Goal: Task Accomplishment & Management: Manage account settings

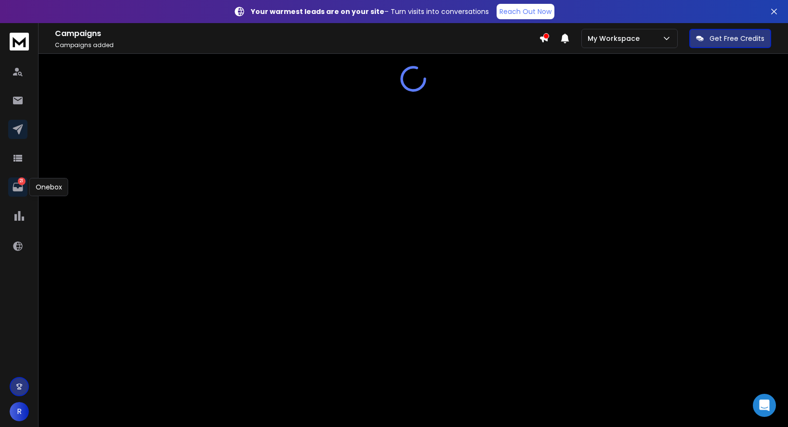
click at [17, 183] on icon at bounding box center [18, 187] width 10 height 9
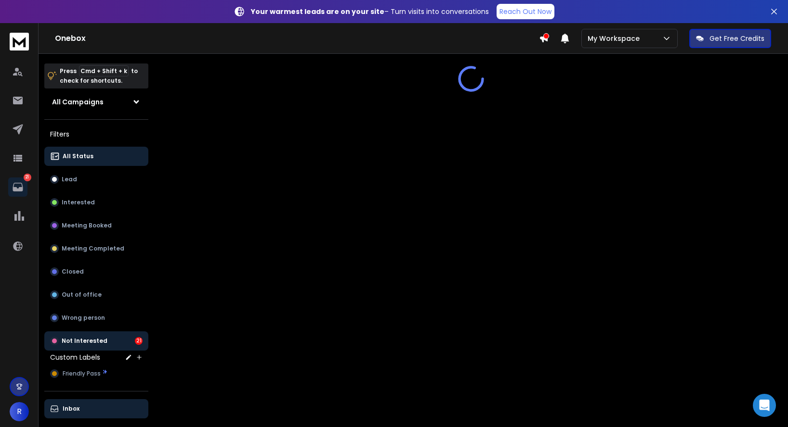
click at [122, 338] on button "Not Interested 21" at bounding box center [96, 341] width 104 height 19
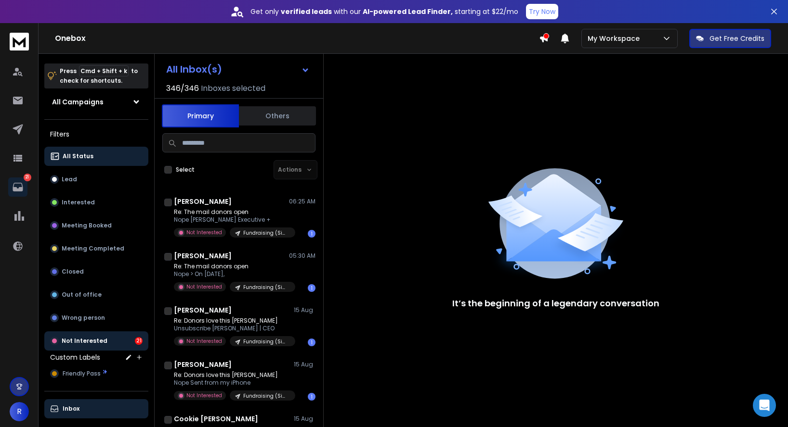
click at [100, 342] on p "Not Interested" at bounding box center [85, 341] width 46 height 8
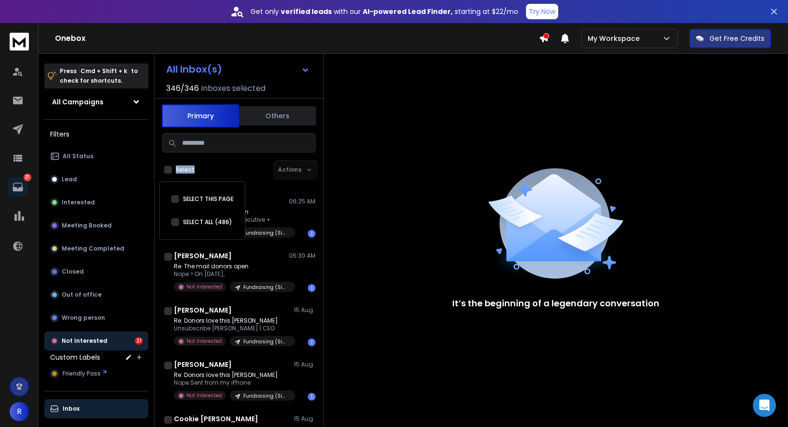
click at [169, 173] on div "Select" at bounding box center [179, 169] width 30 height 19
click at [168, 168] on button "Select" at bounding box center [168, 170] width 8 height 8
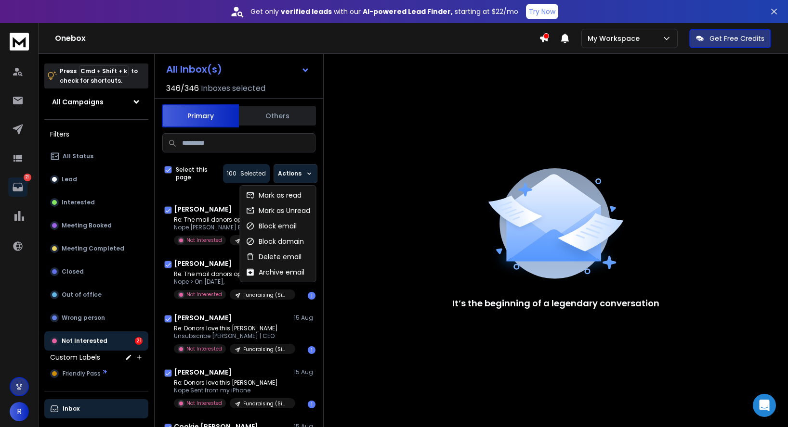
click at [303, 175] on button "Actions" at bounding box center [295, 173] width 44 height 19
click at [301, 194] on div "Mark as read" at bounding box center [273, 196] width 55 height 10
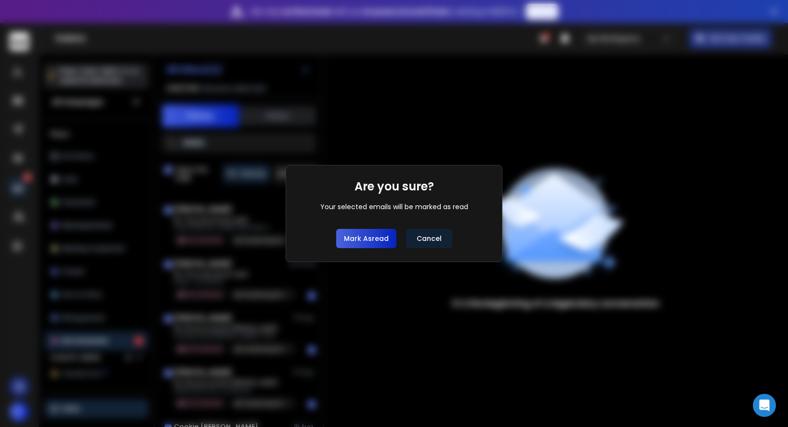
click at [359, 243] on p "Mark as read" at bounding box center [366, 239] width 45 height 10
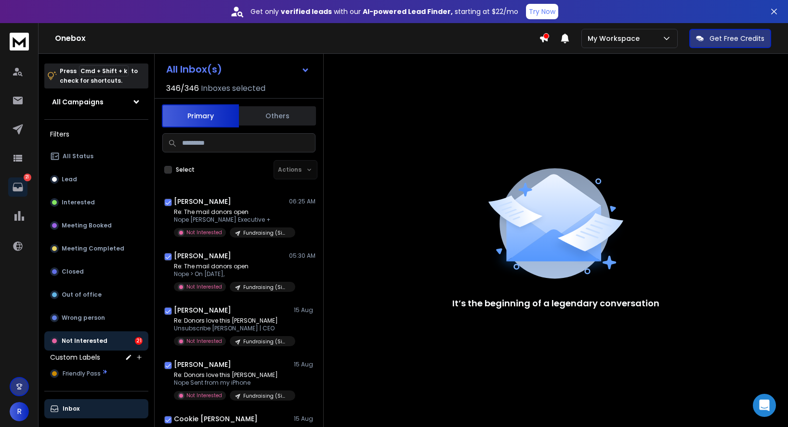
click at [303, 175] on div "Actions" at bounding box center [295, 169] width 44 height 19
click at [309, 172] on div "Actions" at bounding box center [295, 169] width 44 height 19
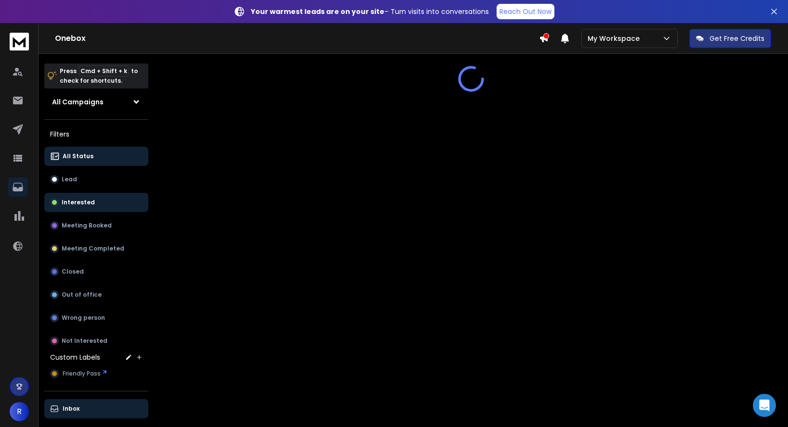
click at [94, 202] on button "Interested" at bounding box center [96, 202] width 104 height 19
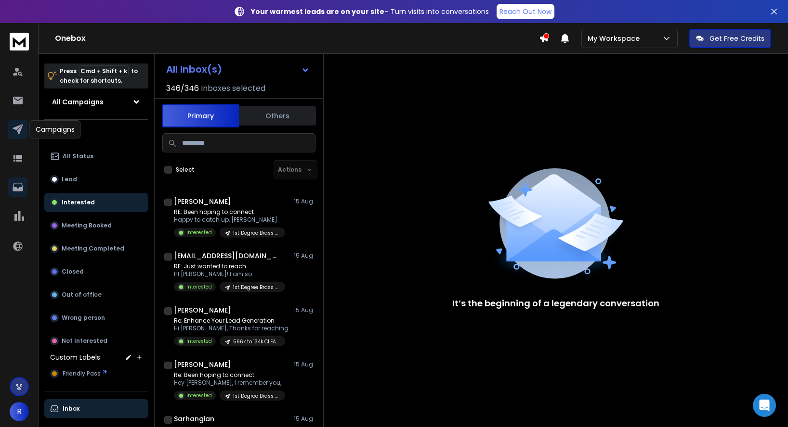
click at [17, 129] on icon at bounding box center [18, 129] width 10 height 10
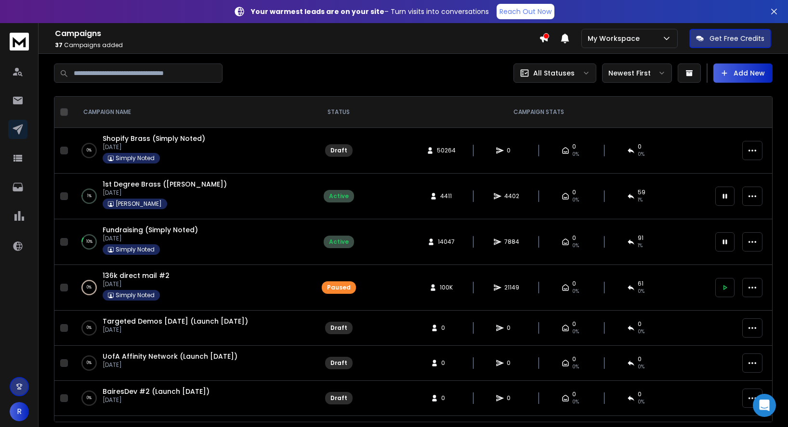
click at [206, 185] on div "1 % 1st Degree Brass ([PERSON_NAME]) [DATE] [PERSON_NAME]" at bounding box center [190, 197] width 219 height 34
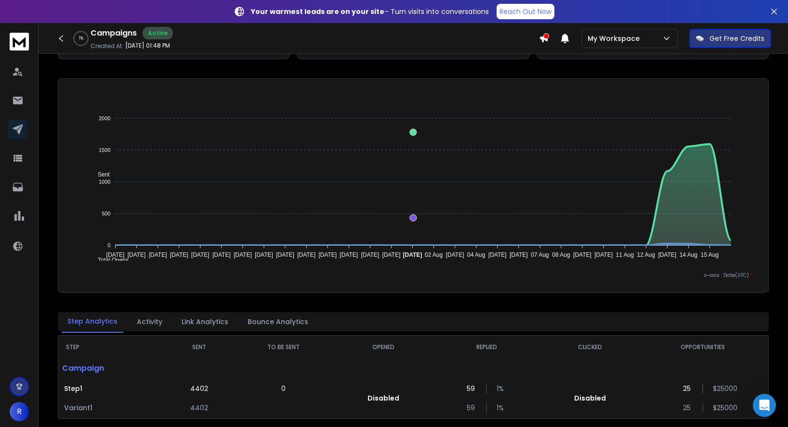
scroll to position [187, 0]
